Goal: Find specific page/section: Find specific page/section

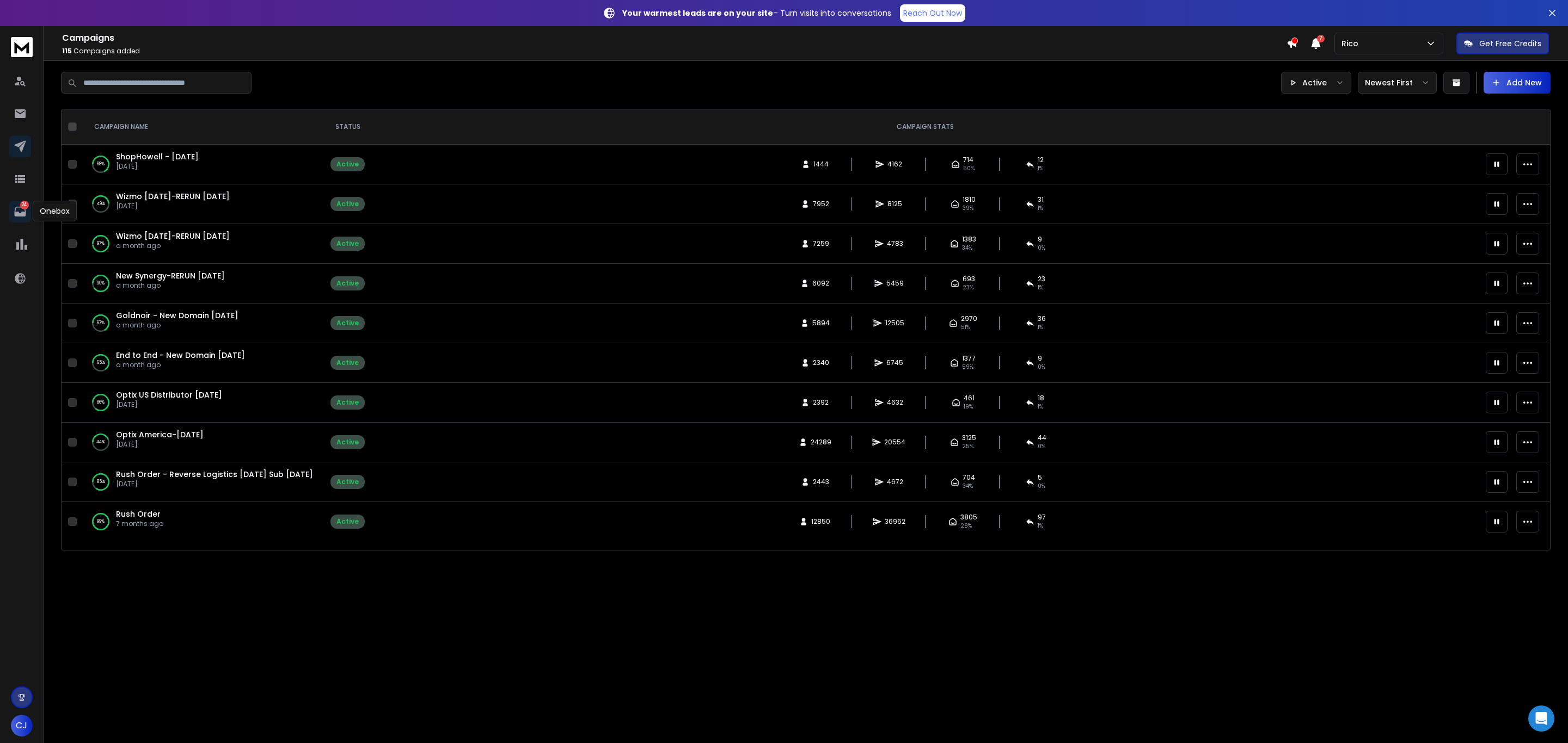
click at [14, 219] on link "24" at bounding box center [20, 211] width 22 height 22
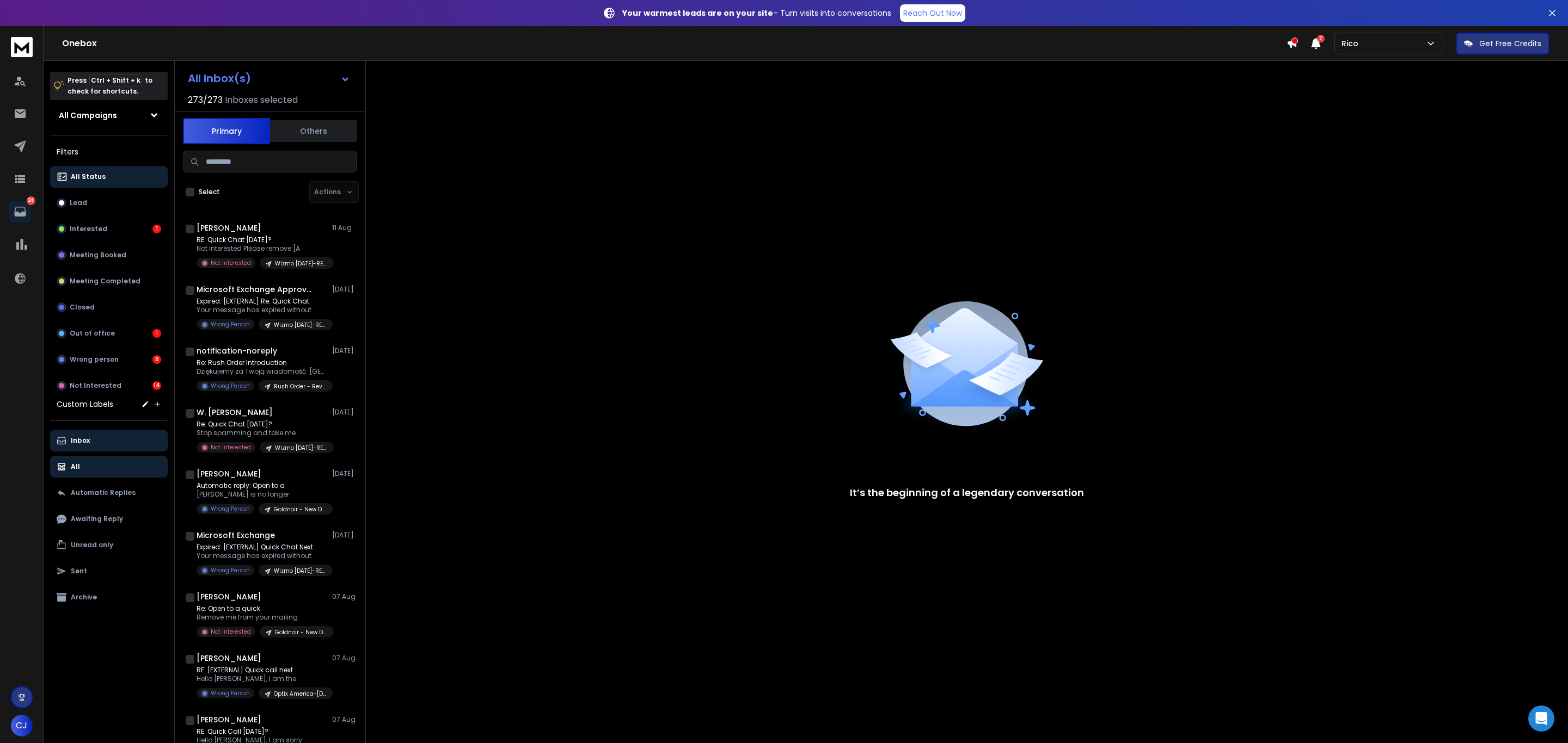
click at [133, 462] on button "All" at bounding box center [109, 467] width 118 height 22
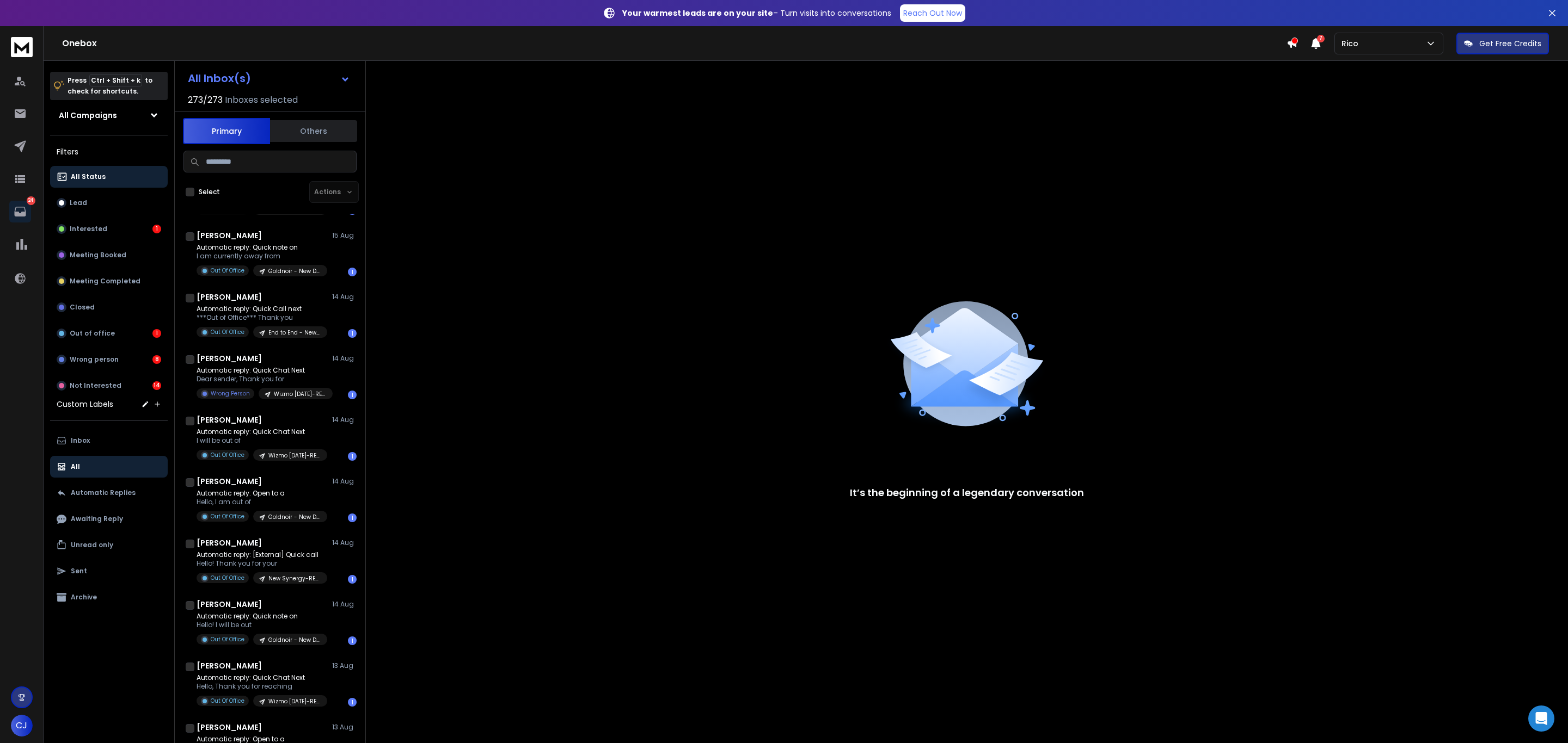
scroll to position [164, 0]
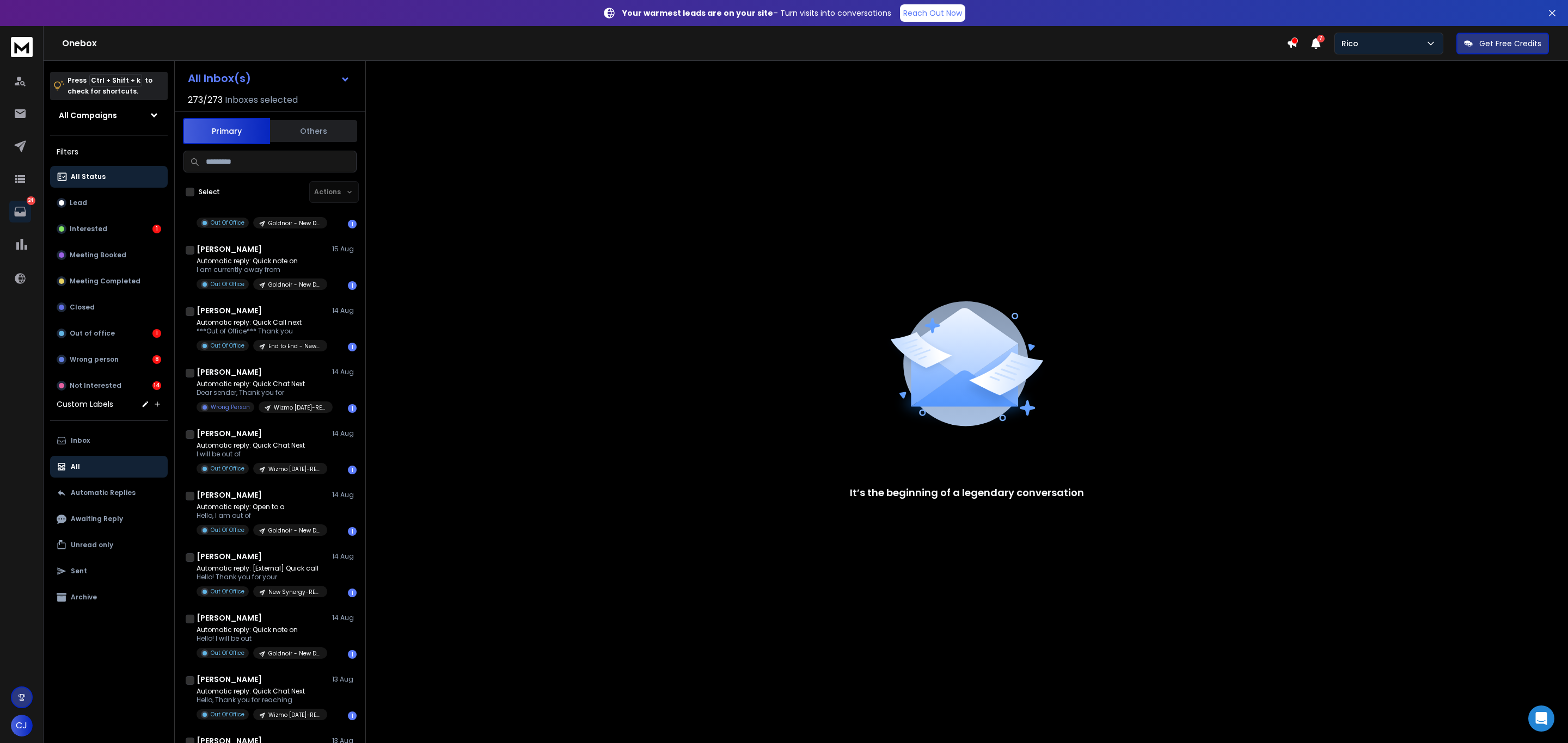
click at [1381, 41] on div "Rico" at bounding box center [1388, 43] width 95 height 11
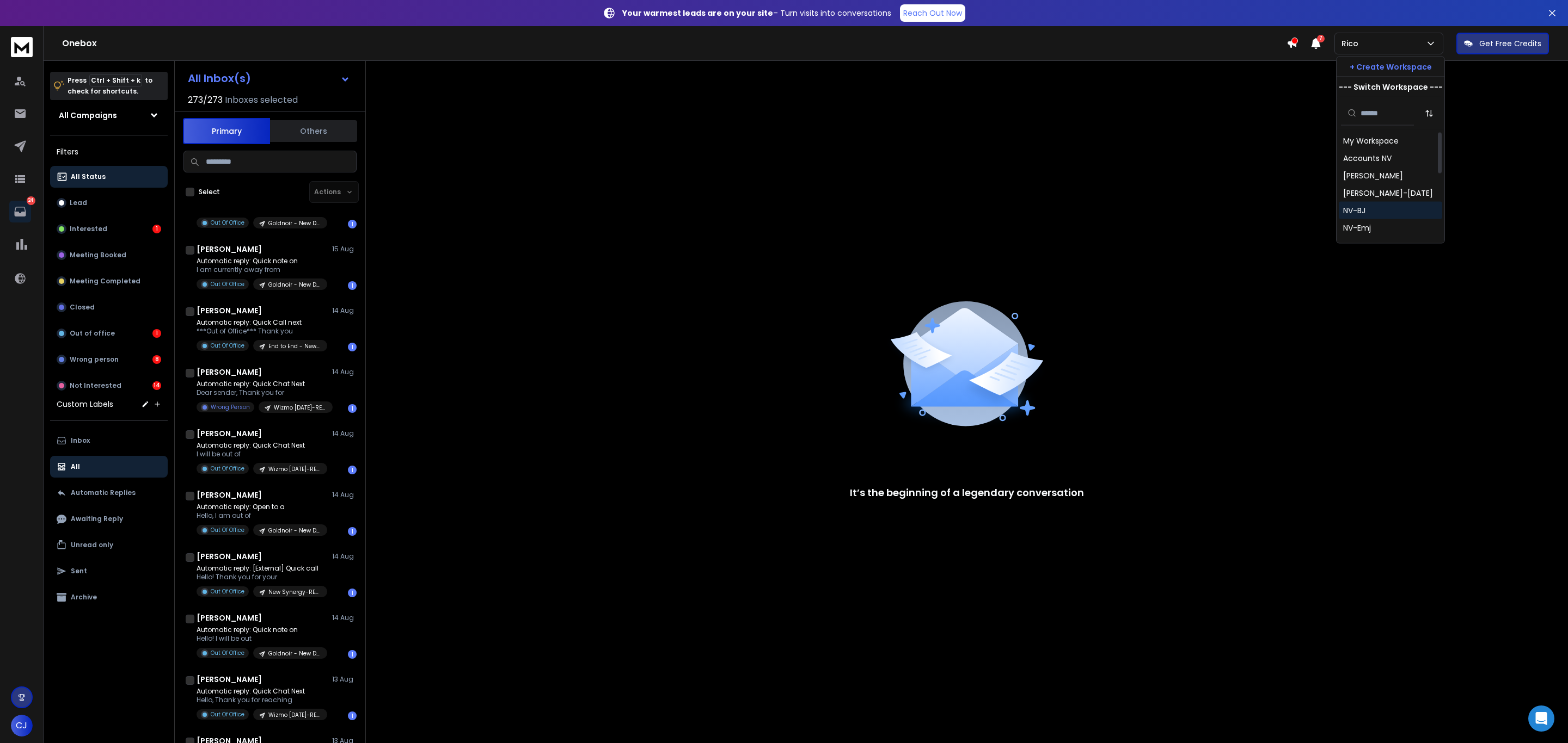
click at [1374, 209] on div "NV-BJ" at bounding box center [1391, 210] width 103 height 17
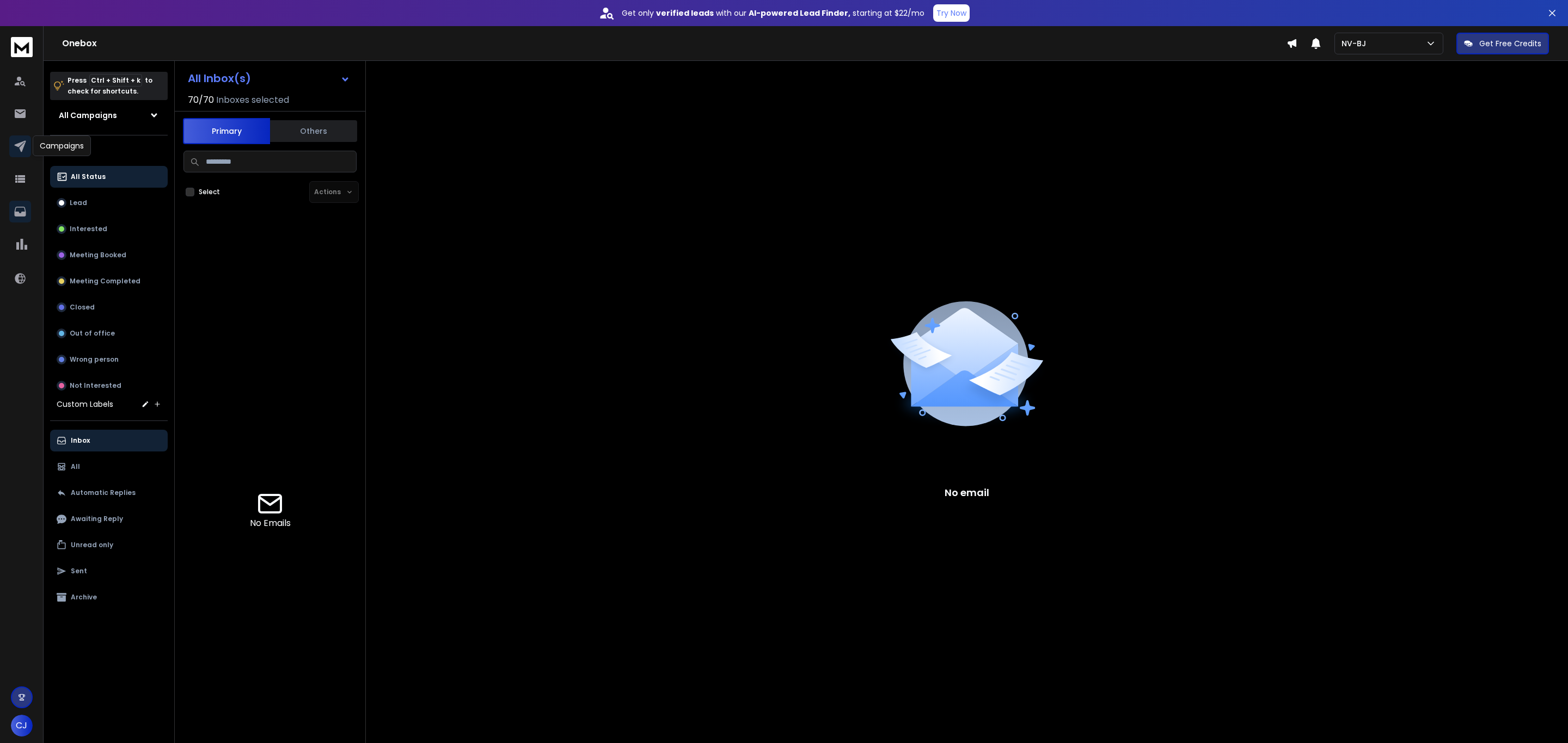
click at [20, 146] on icon at bounding box center [20, 146] width 13 height 13
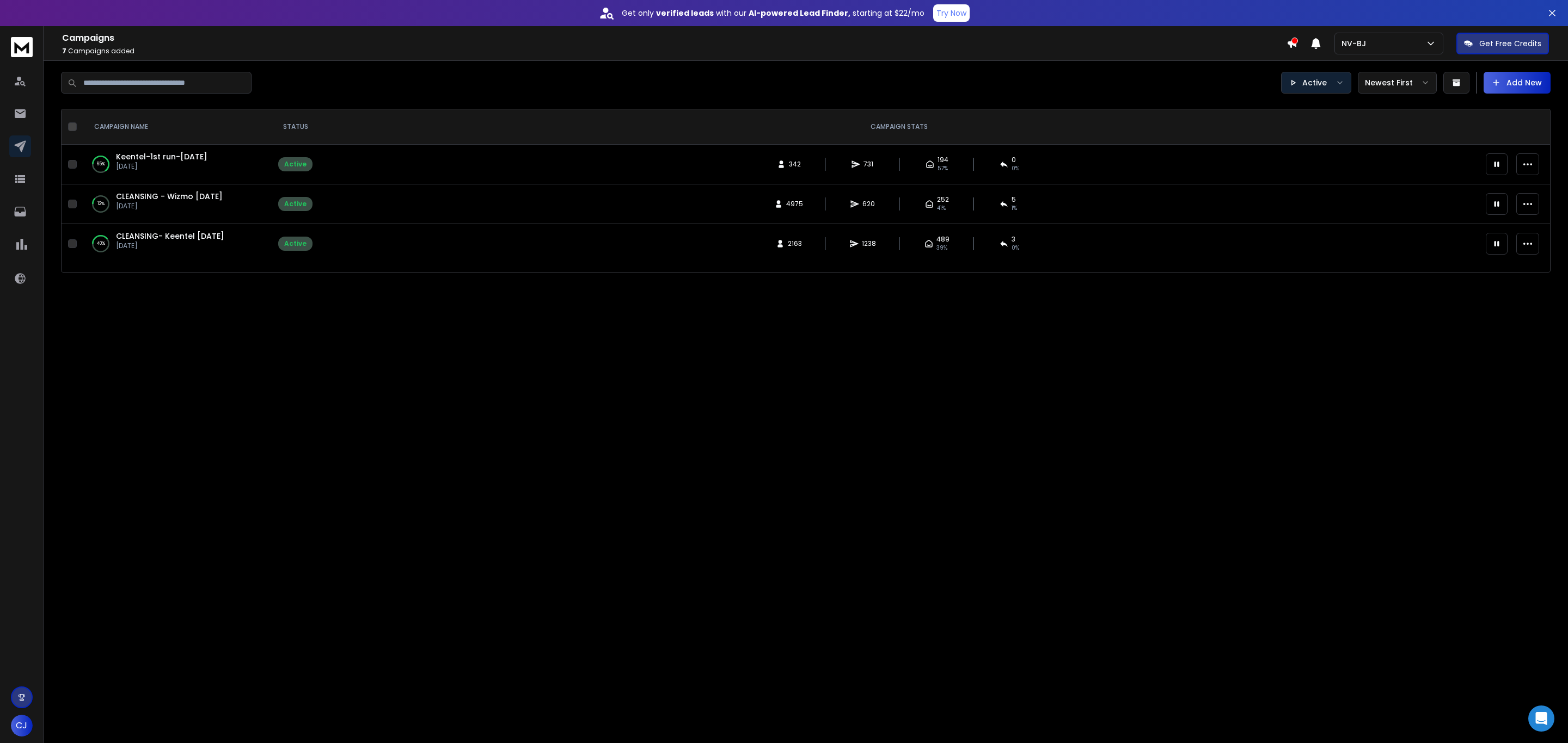
click at [1337, 82] on icon "button" at bounding box center [1339, 82] width 8 height 8
click at [1341, 141] on div "Draft" at bounding box center [1328, 141] width 87 height 17
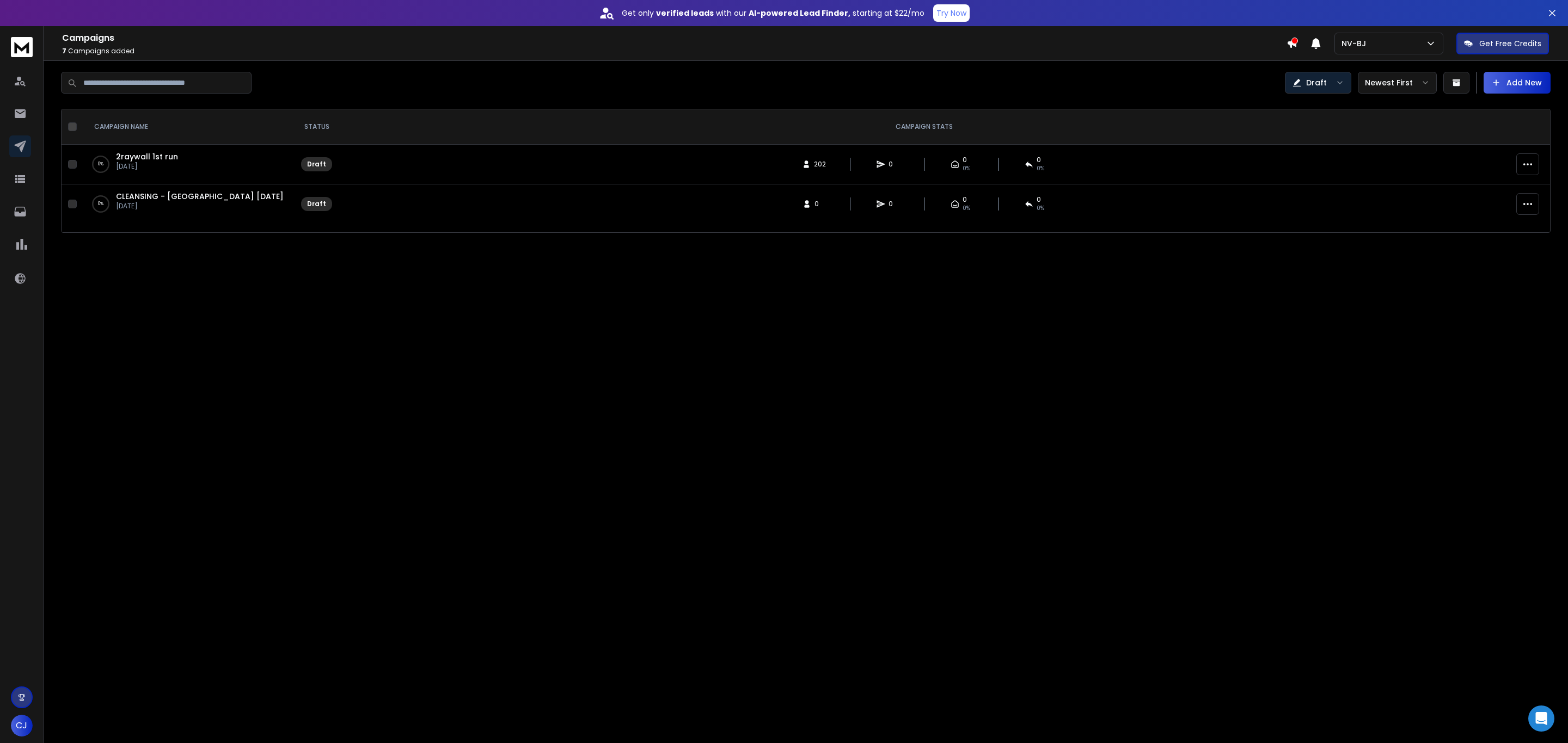
click at [1326, 84] on p "Draft" at bounding box center [1316, 83] width 21 height 11
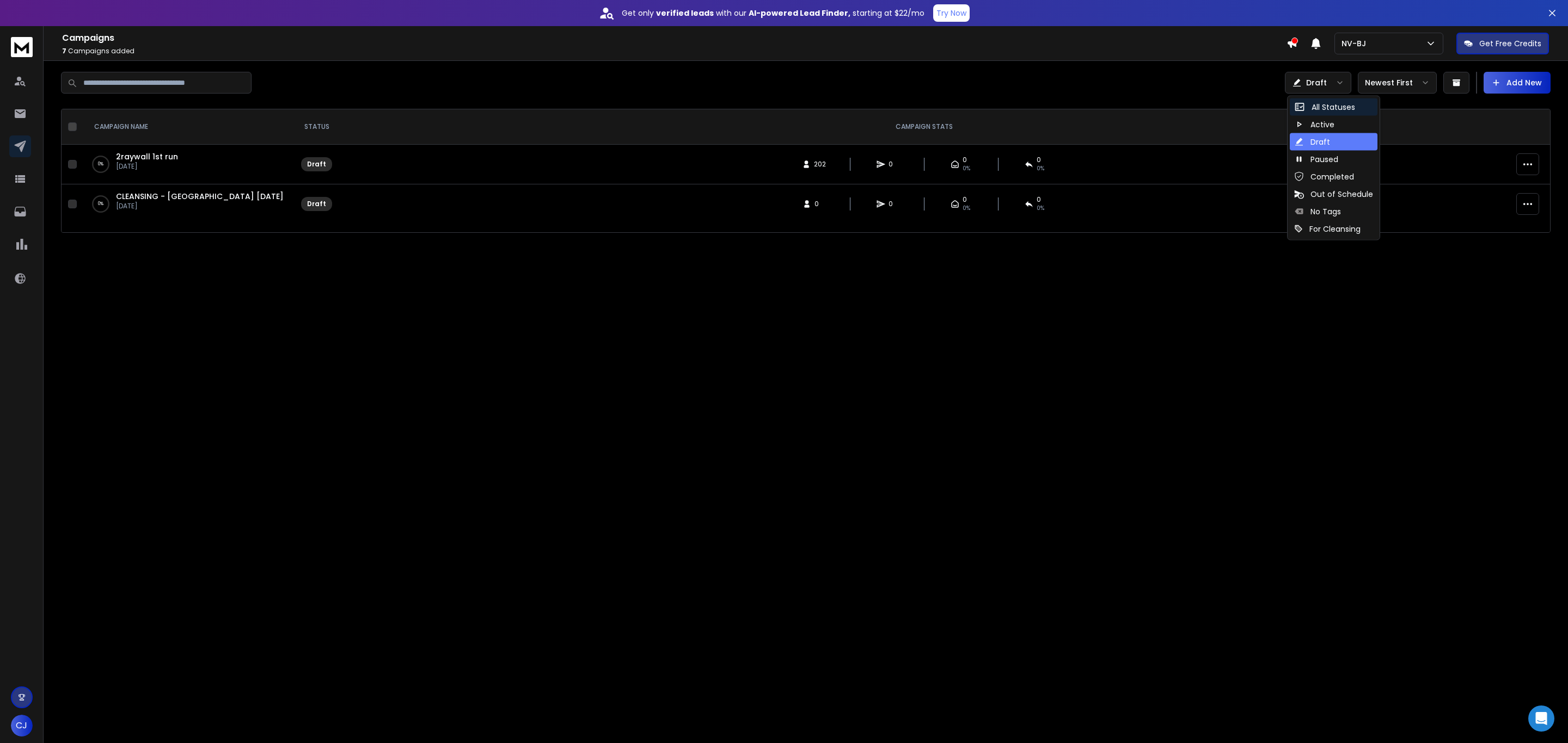
click at [1327, 108] on div "All Statuses" at bounding box center [1325, 107] width 61 height 11
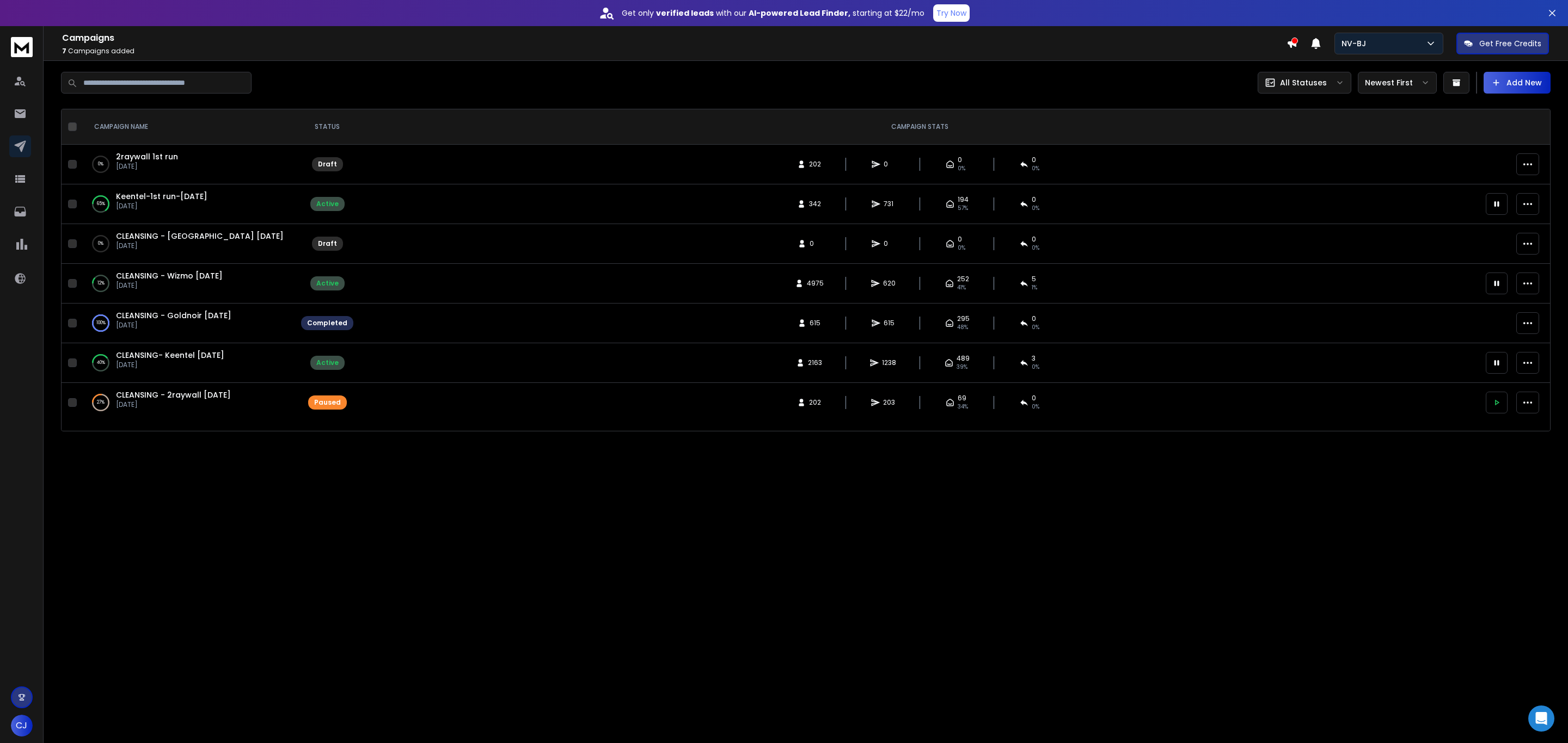
click at [1374, 44] on div "NV-BJ" at bounding box center [1388, 43] width 95 height 11
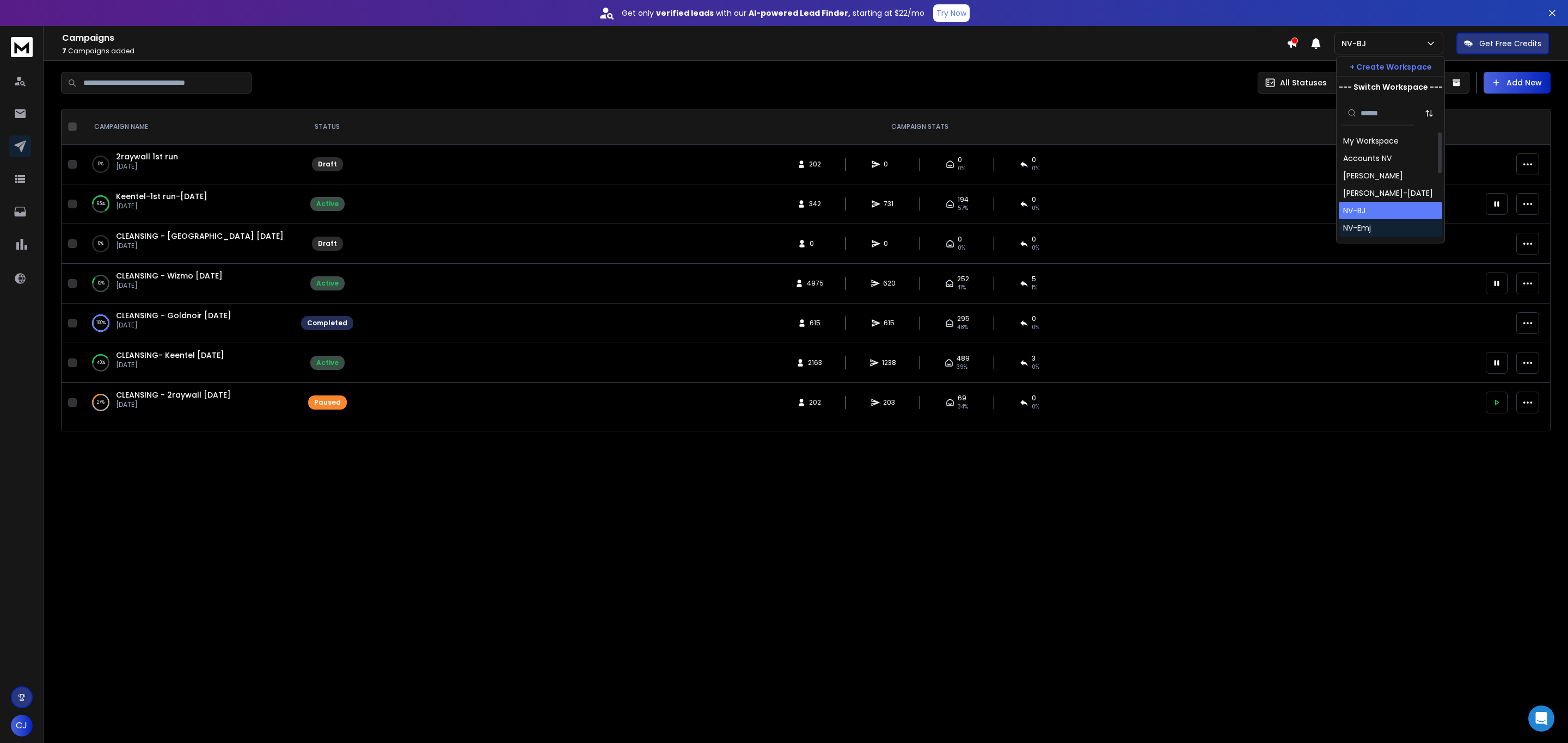
click at [1388, 227] on div "NV-Emj" at bounding box center [1391, 227] width 103 height 17
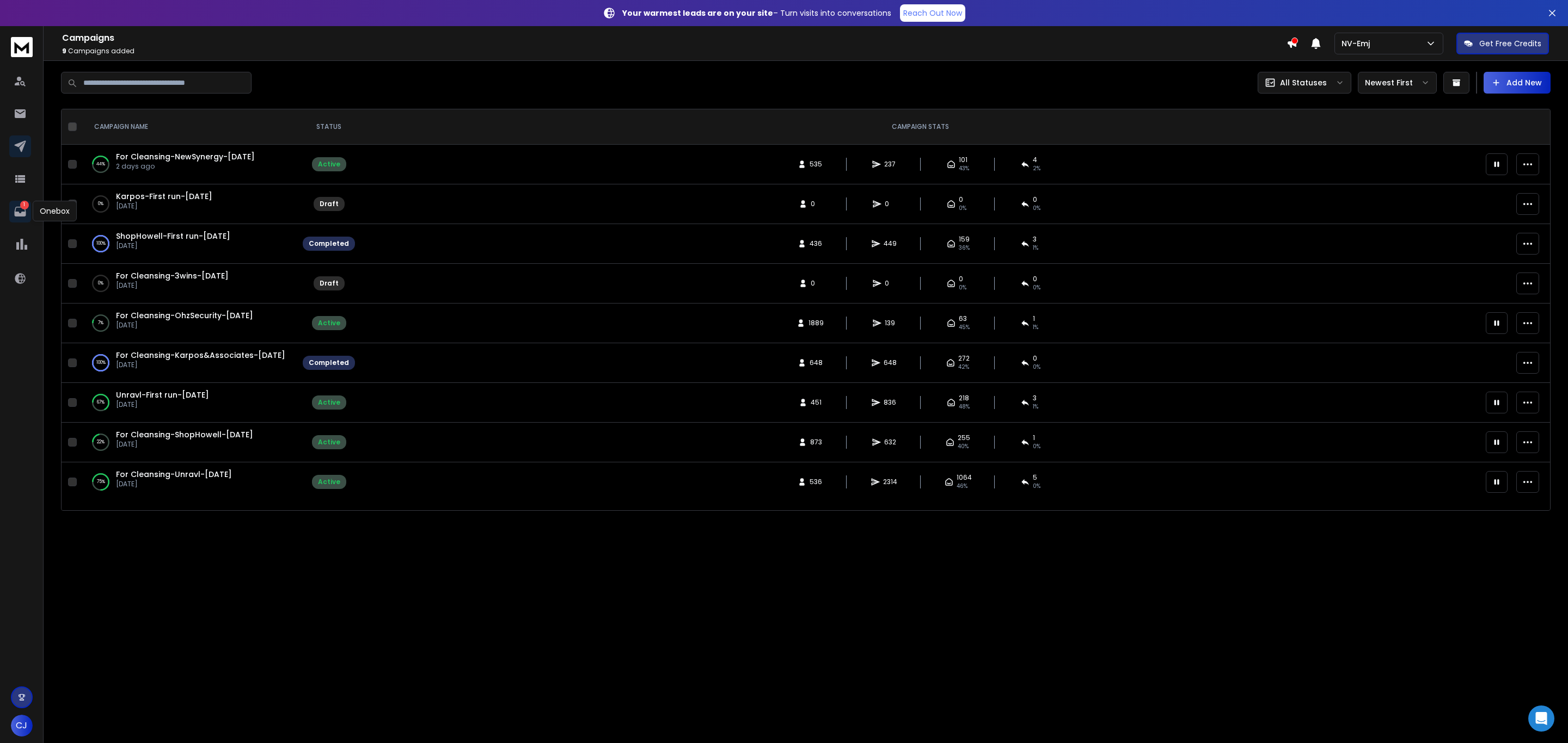
click at [14, 205] on icon at bounding box center [20, 211] width 13 height 13
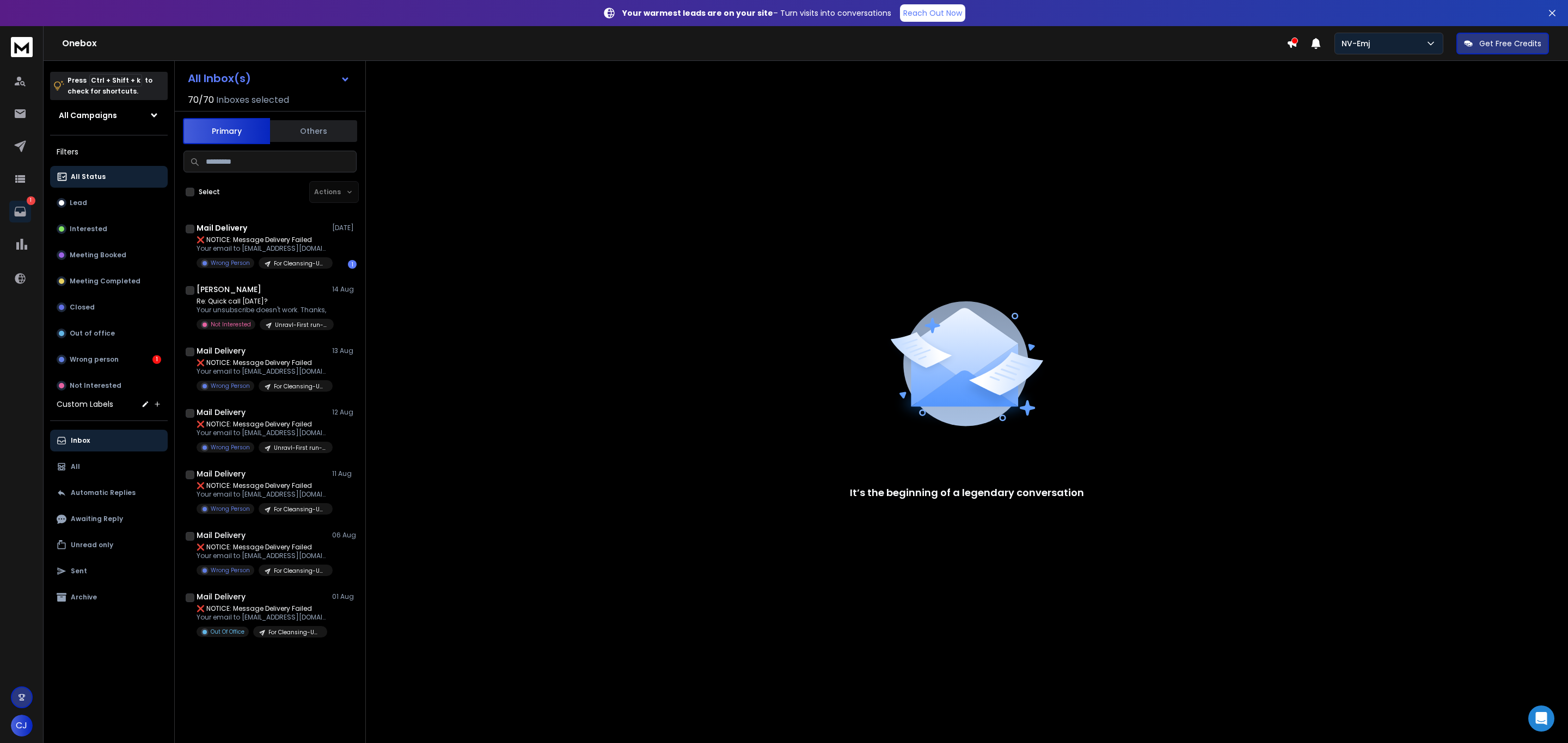
click at [1374, 41] on p "NV-Emj" at bounding box center [1357, 43] width 33 height 11
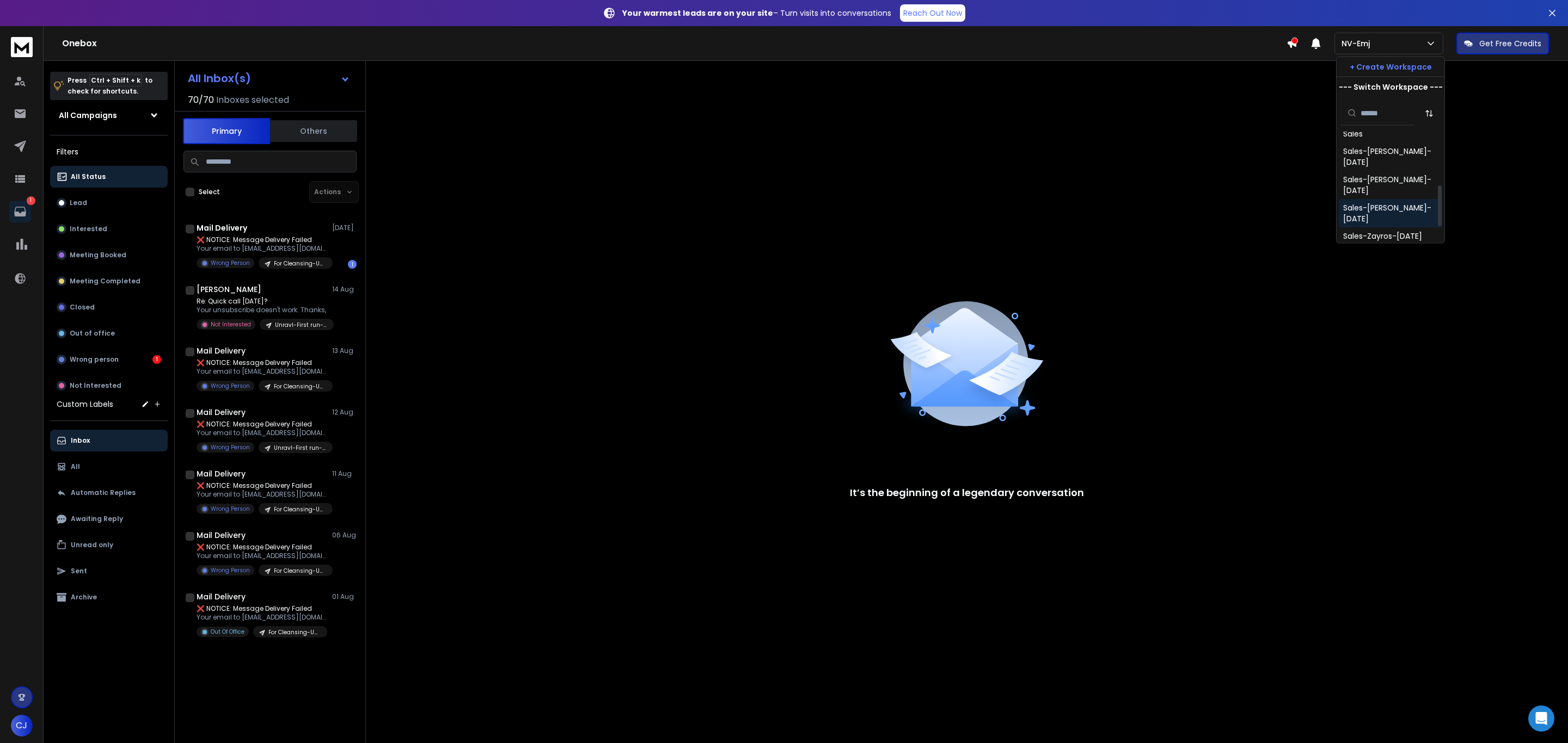
scroll to position [81, 0]
click at [1388, 157] on div "NV-[PERSON_NAME]" at bounding box center [1391, 164] width 103 height 17
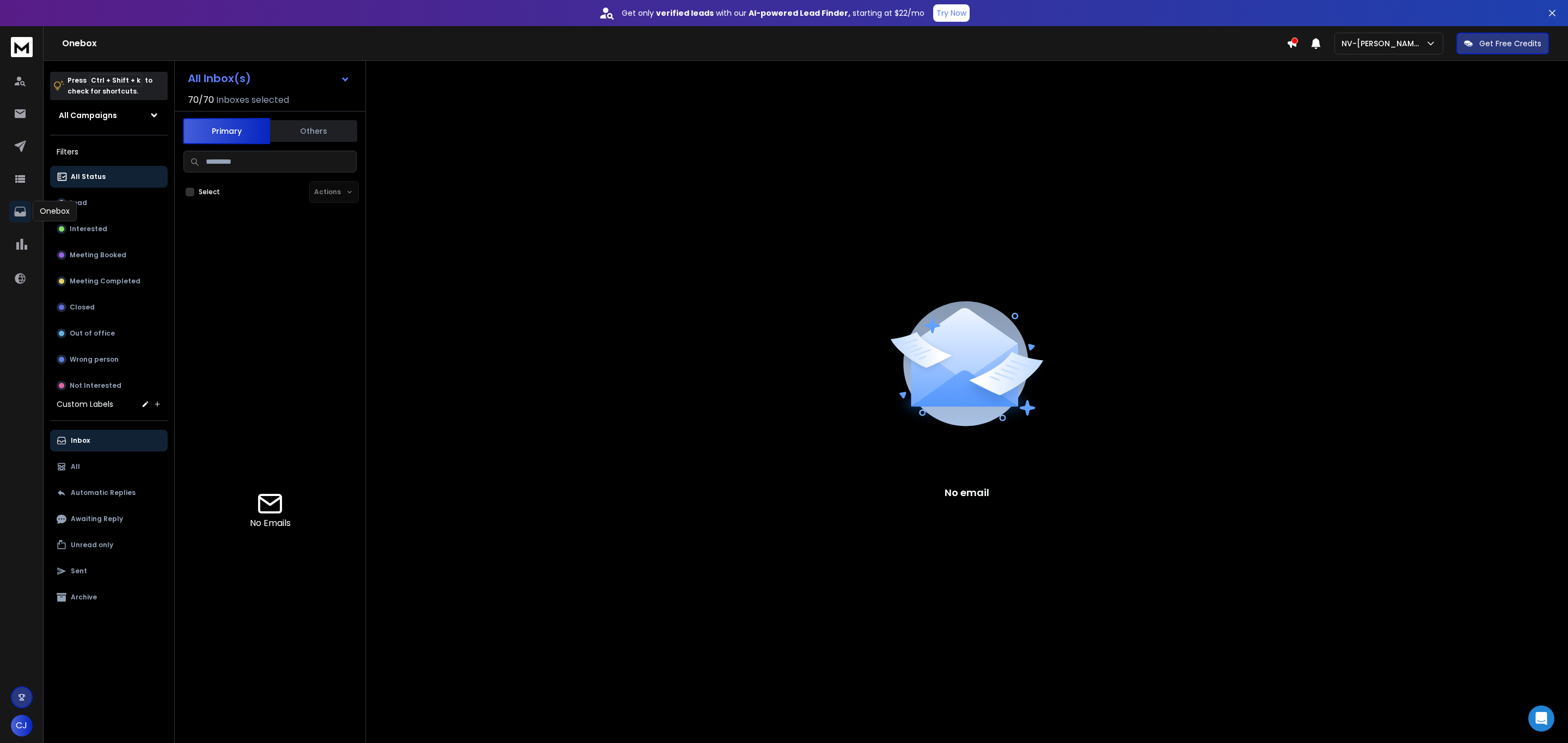
click at [25, 208] on icon at bounding box center [20, 211] width 13 height 13
click at [23, 144] on icon at bounding box center [20, 146] width 11 height 11
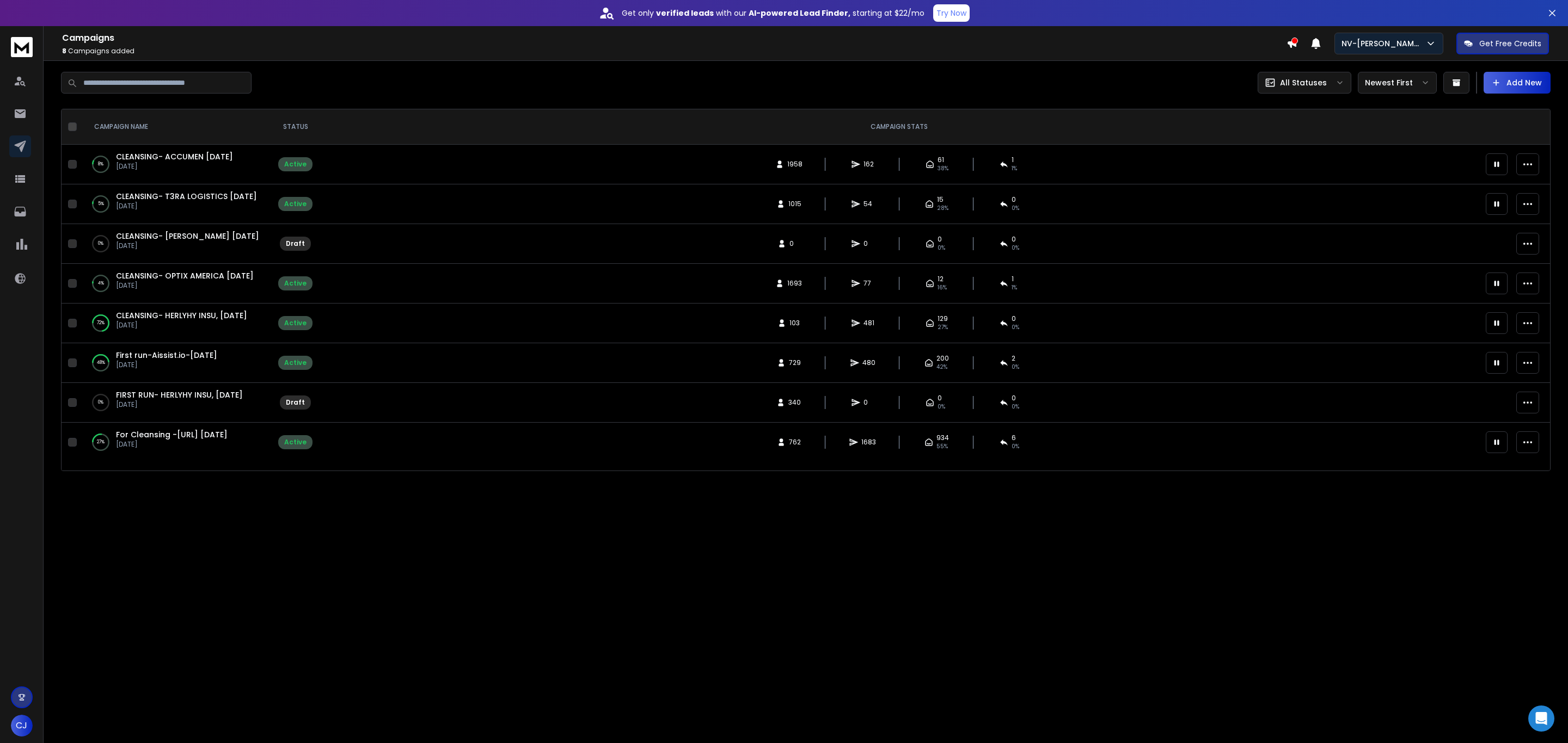
click at [1388, 46] on div "NV-[PERSON_NAME]" at bounding box center [1388, 43] width 95 height 11
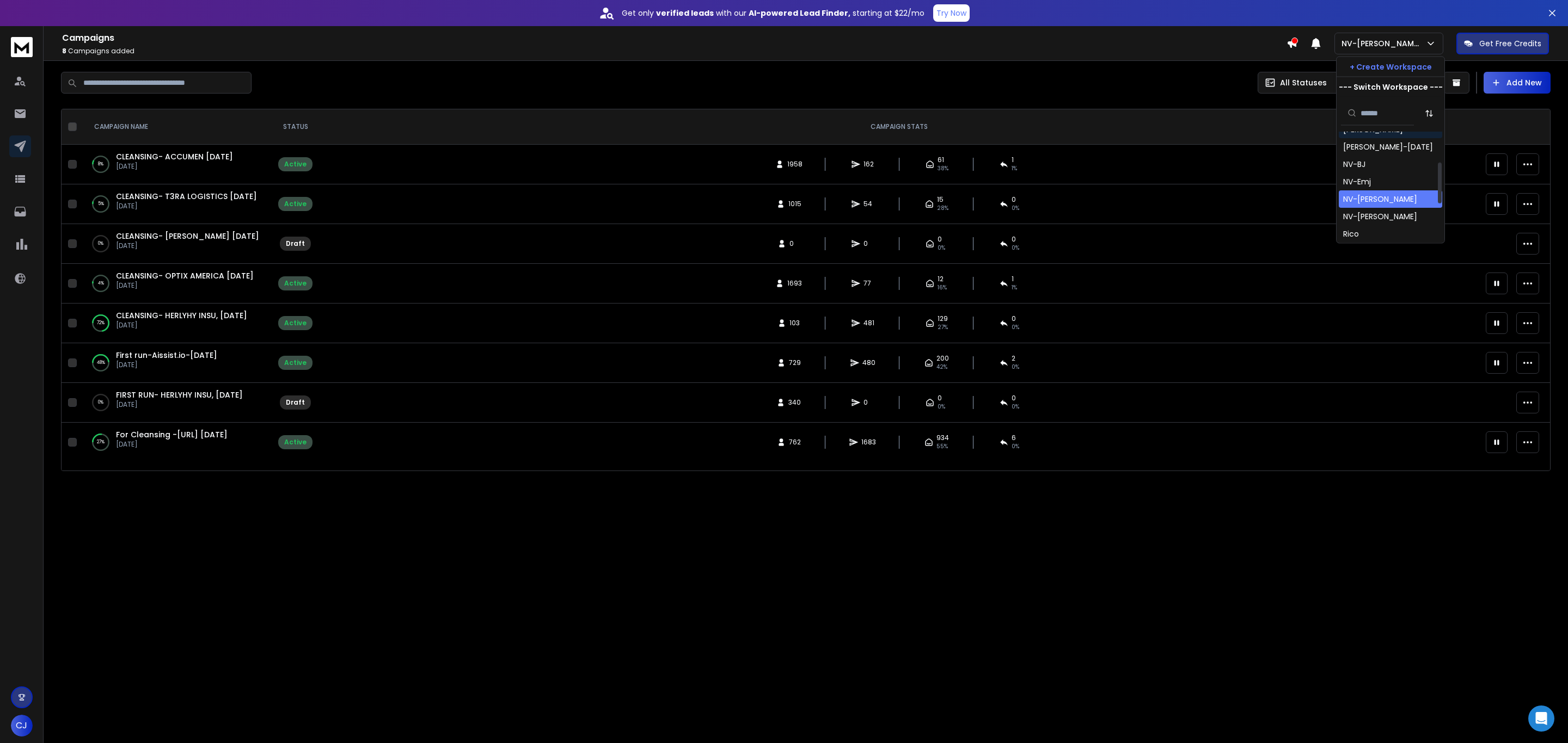
scroll to position [81, 0]
click at [1371, 180] on div "NV-[PERSON_NAME]" at bounding box center [1379, 181] width 74 height 11
